Goal: Task Accomplishment & Management: Manage account settings

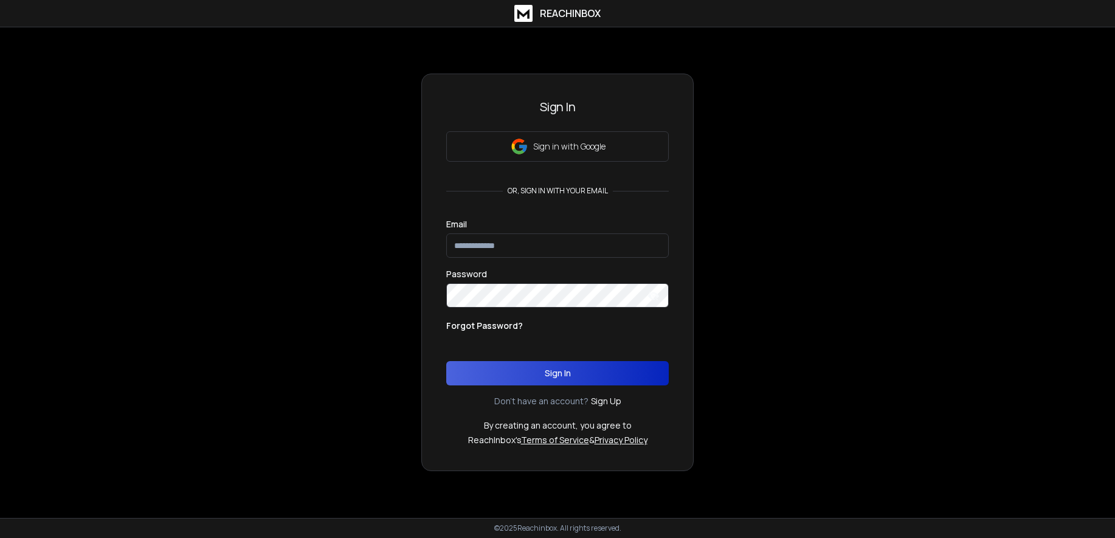
click at [563, 254] on input "email" at bounding box center [557, 246] width 223 height 24
type input "**********"
click at [564, 367] on button "Sign In" at bounding box center [557, 373] width 223 height 24
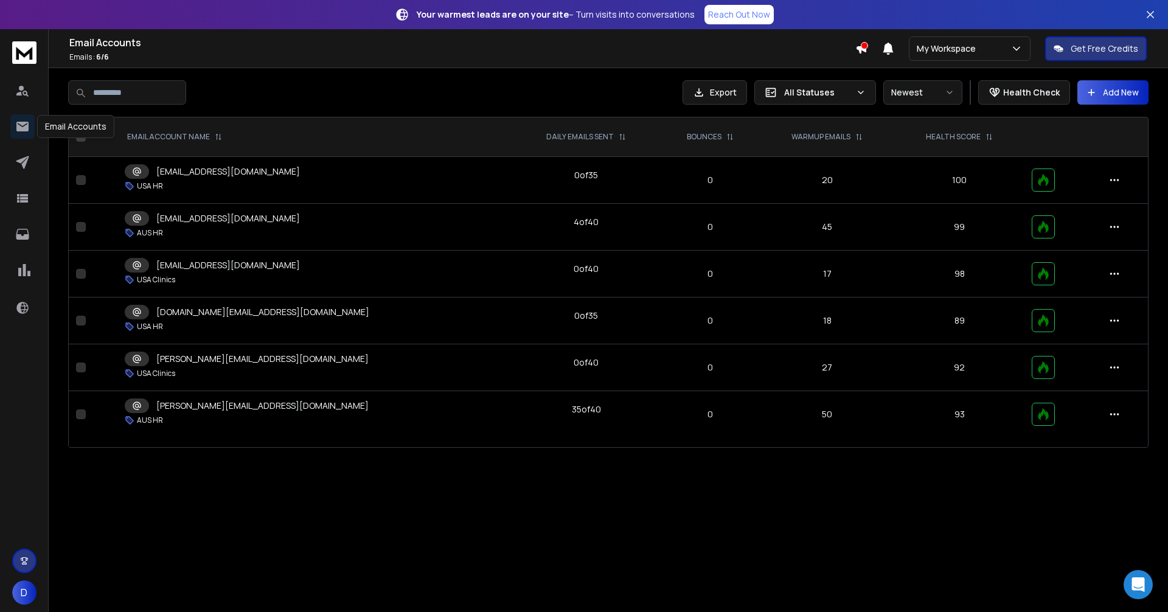
click at [19, 125] on icon at bounding box center [22, 127] width 12 height 10
click at [24, 159] on icon at bounding box center [22, 162] width 13 height 13
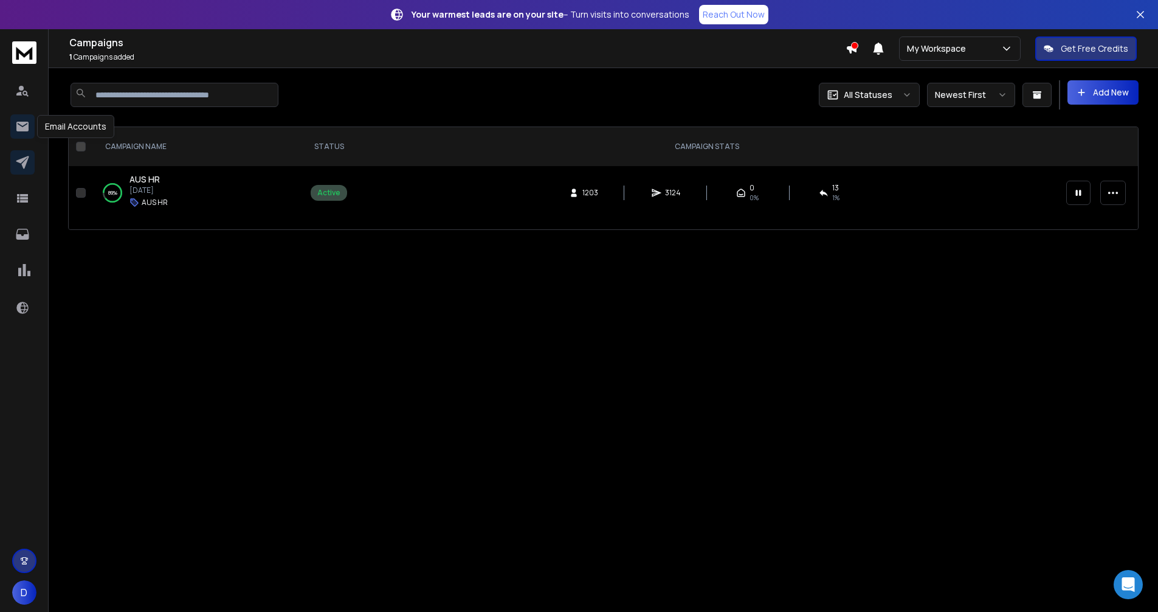
click at [29, 119] on icon at bounding box center [22, 126] width 15 height 15
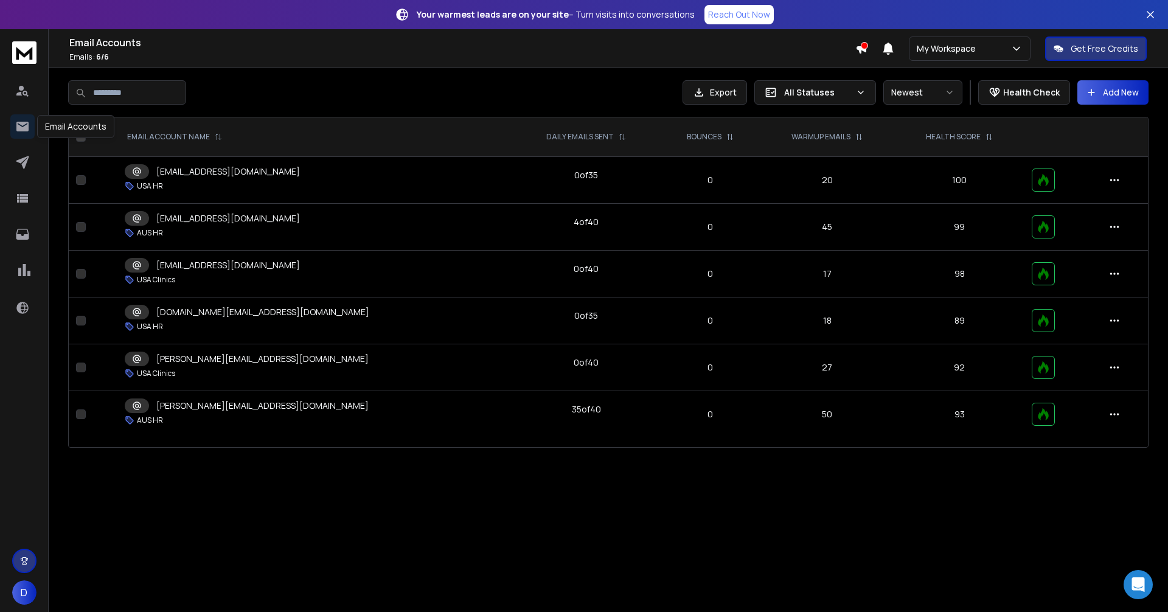
click at [617, 522] on div "Your warmest leads are on your site – Turn visits into conversations Reach Out …" at bounding box center [584, 306] width 1168 height 612
click at [27, 169] on icon at bounding box center [22, 162] width 15 height 15
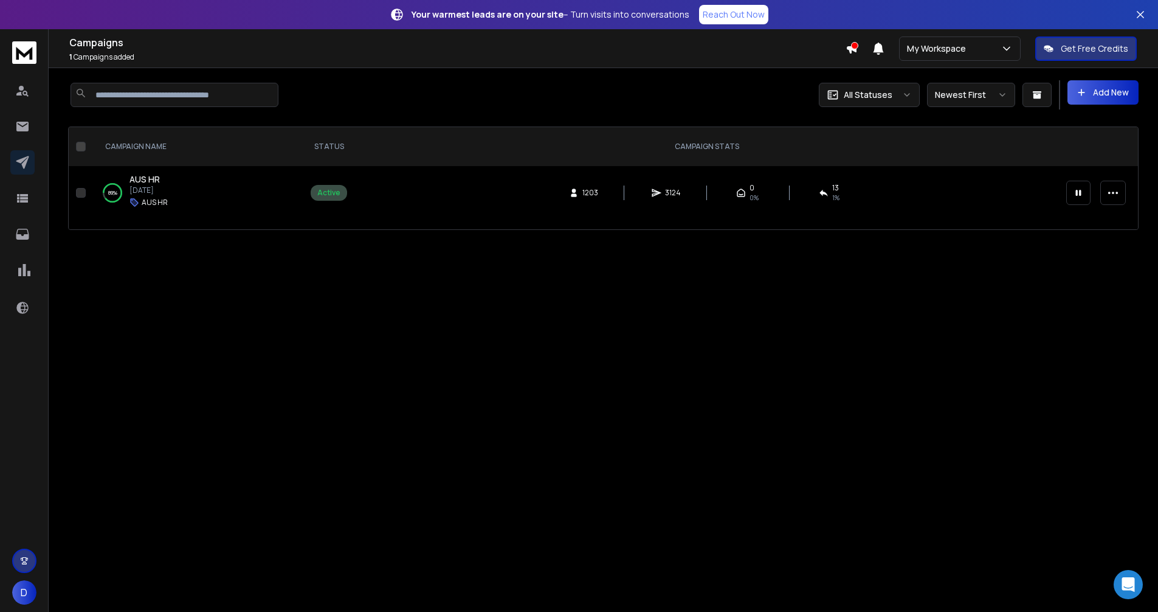
click at [283, 197] on div "89 % AUS HR [DATE] AUS HR" at bounding box center [197, 192] width 189 height 39
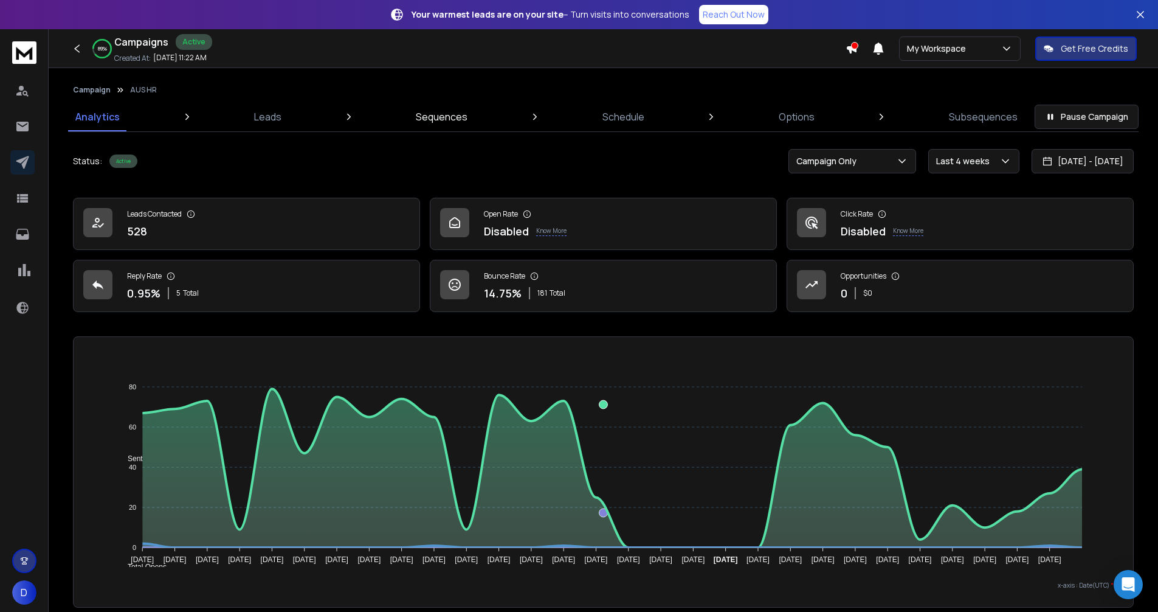
click at [435, 119] on p "Sequences" at bounding box center [442, 116] width 52 height 15
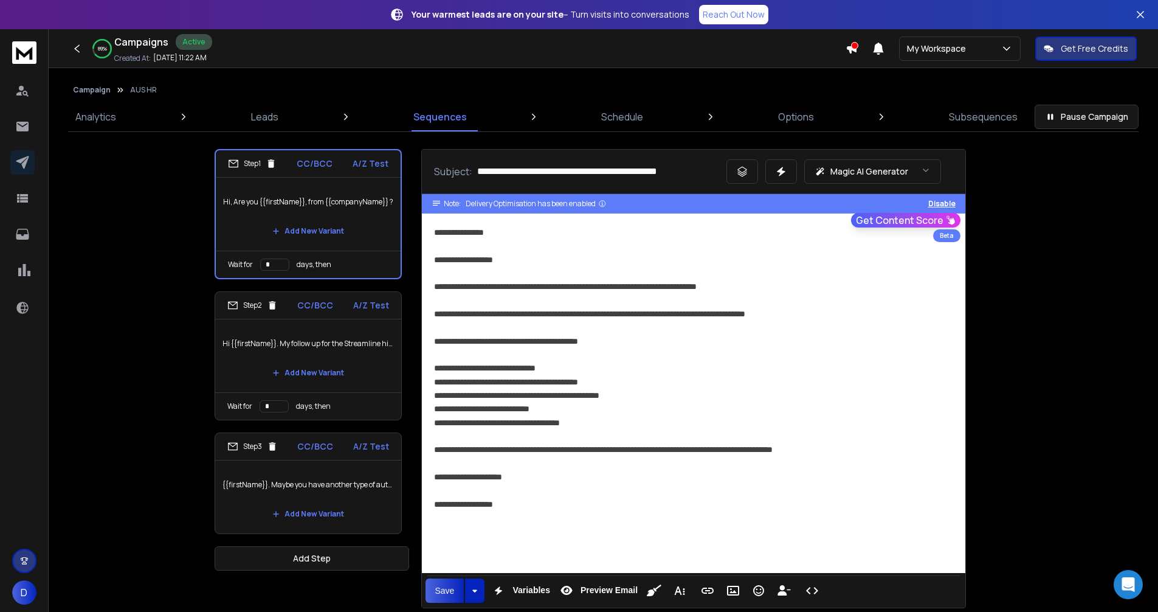
click at [334, 348] on p "Hi {{firstName}}. My follow up for the Streamline hiring system — no upfront co…" at bounding box center [308, 344] width 171 height 34
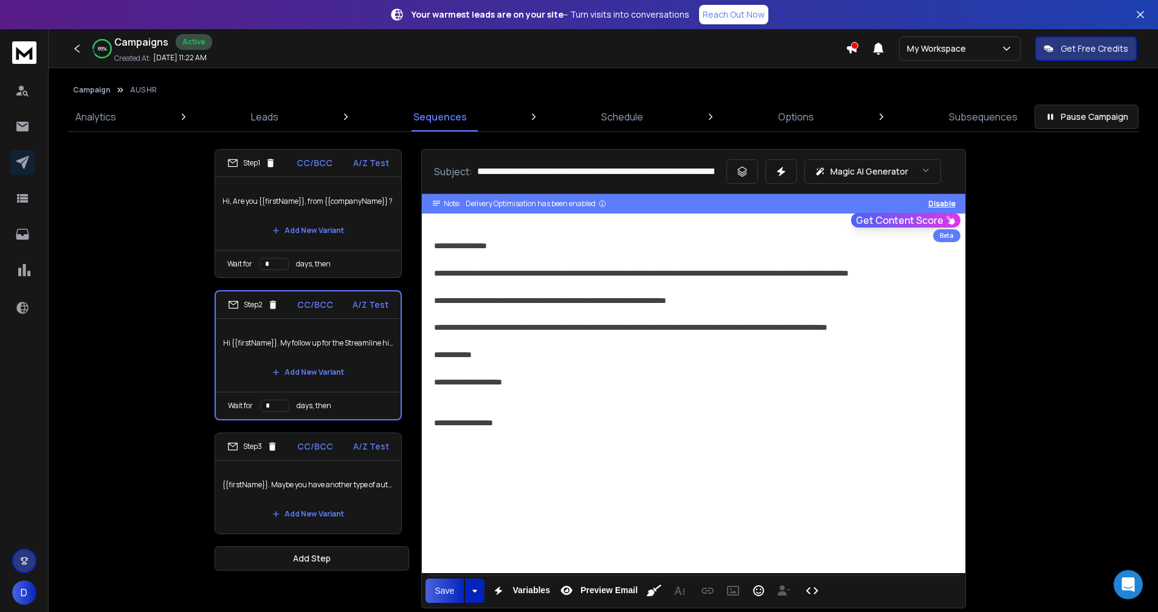
click at [364, 483] on p "{{firstName}}. Maybe you have another type of automation in mind" at bounding box center [308, 485] width 171 height 34
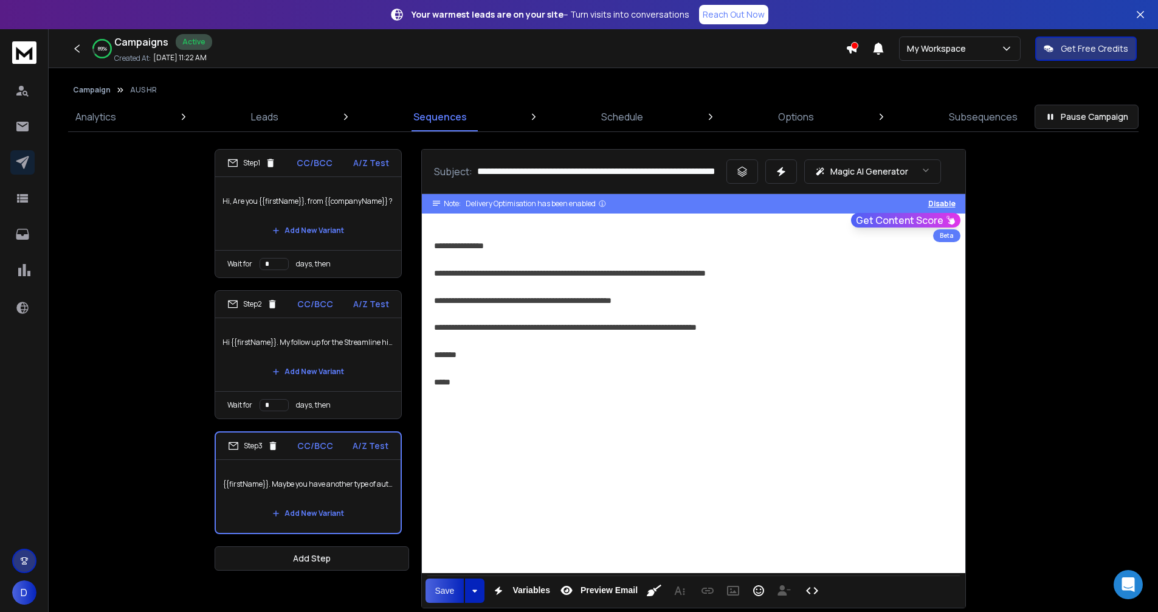
click at [246, 227] on div "Add New Variant" at bounding box center [308, 230] width 171 height 24
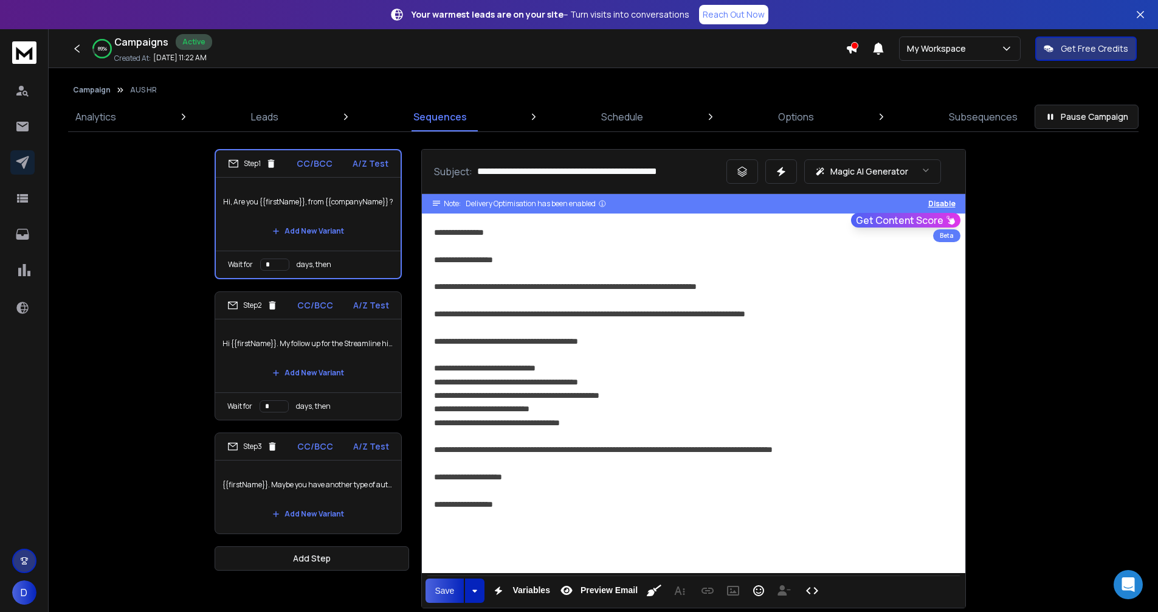
click at [308, 346] on p "Hi {{firstName}}. My follow up for the Streamline hiring system — no upfront co…" at bounding box center [308, 344] width 171 height 34
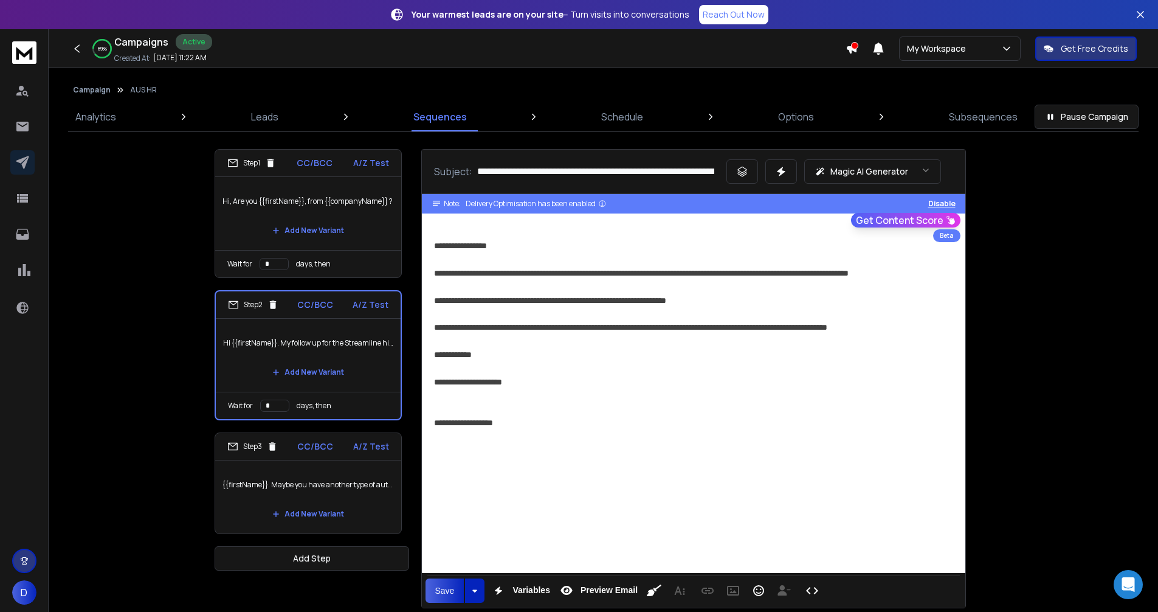
click at [305, 480] on p "{{firstName}}. Maybe you have another type of automation in mind" at bounding box center [308, 485] width 171 height 34
type input "**********"
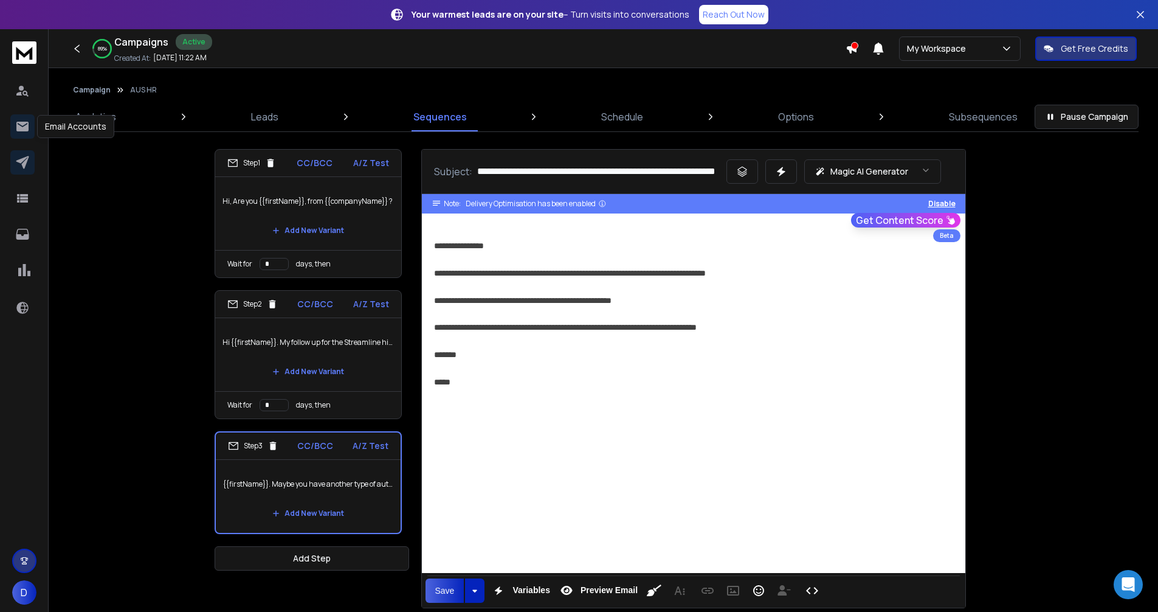
click at [22, 133] on icon at bounding box center [22, 126] width 15 height 15
